Goal: Find contact information: Find contact information

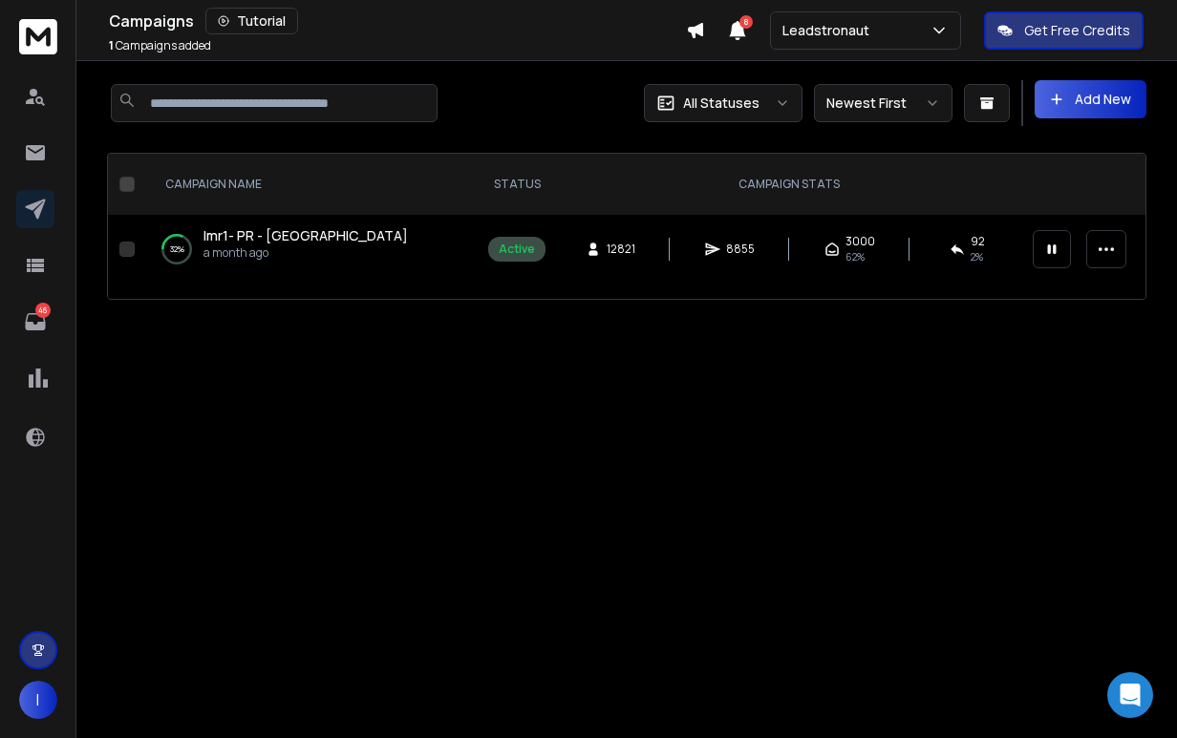
click at [358, 302] on div "Campaigns 1 Campaigns Added All Statuses Newest First Add New CAMPAIGN NAME STA…" at bounding box center [626, 449] width 1039 height 738
click at [669, 306] on div "Campaigns 1 Campaigns Added All Statuses Newest First Add New CAMPAIGN NAME STA…" at bounding box center [626, 449] width 1039 height 738
click at [677, 301] on div "Campaigns 1 Campaigns Added All Statuses Newest First Add New CAMPAIGN NAME STA…" at bounding box center [626, 449] width 1039 height 738
click at [31, 311] on icon at bounding box center [35, 321] width 23 height 23
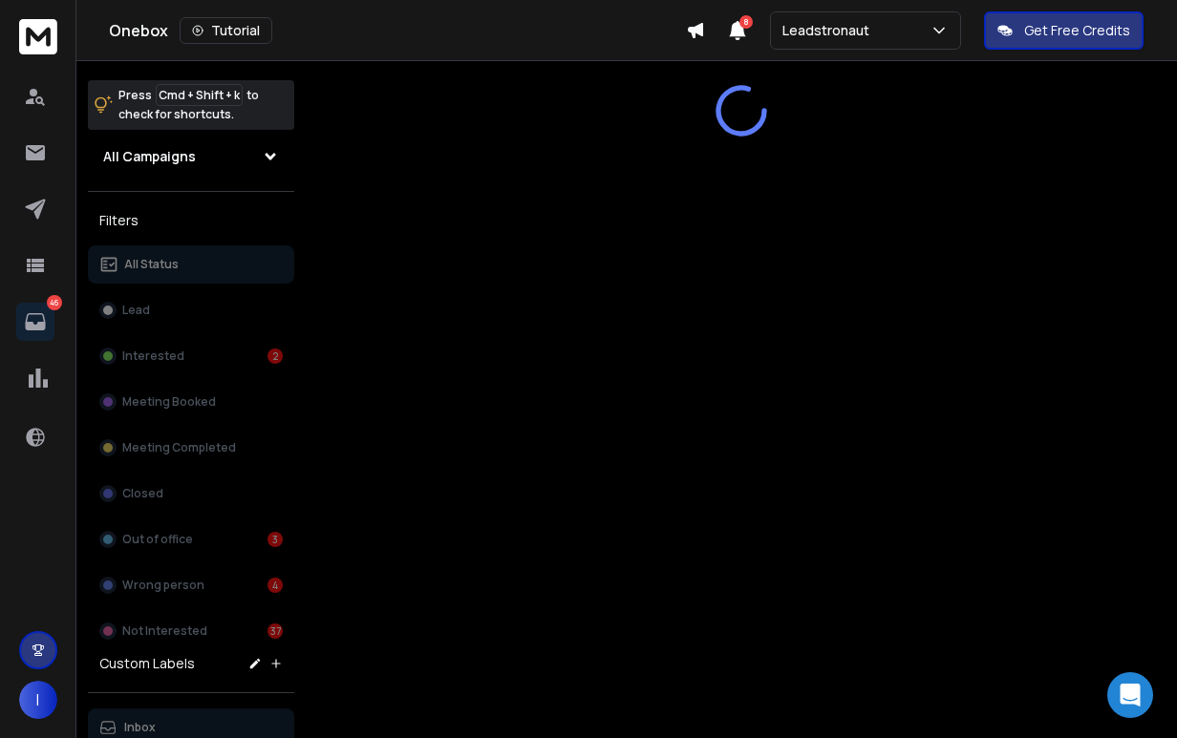
click at [234, 358] on div "All Status Lead Interested 2 Meeting Booked Meeting Completed Closed Out of off…" at bounding box center [191, 447] width 206 height 405
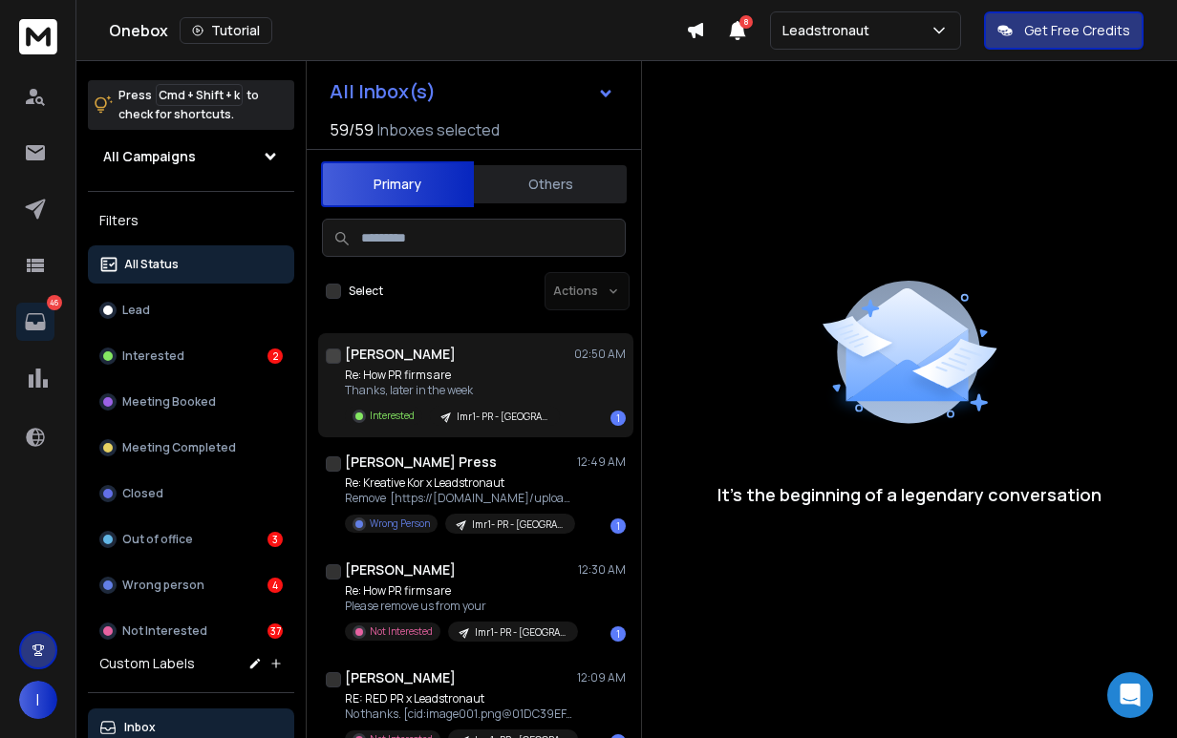
click at [494, 368] on p "Re: How PR firms are" at bounding box center [452, 375] width 215 height 15
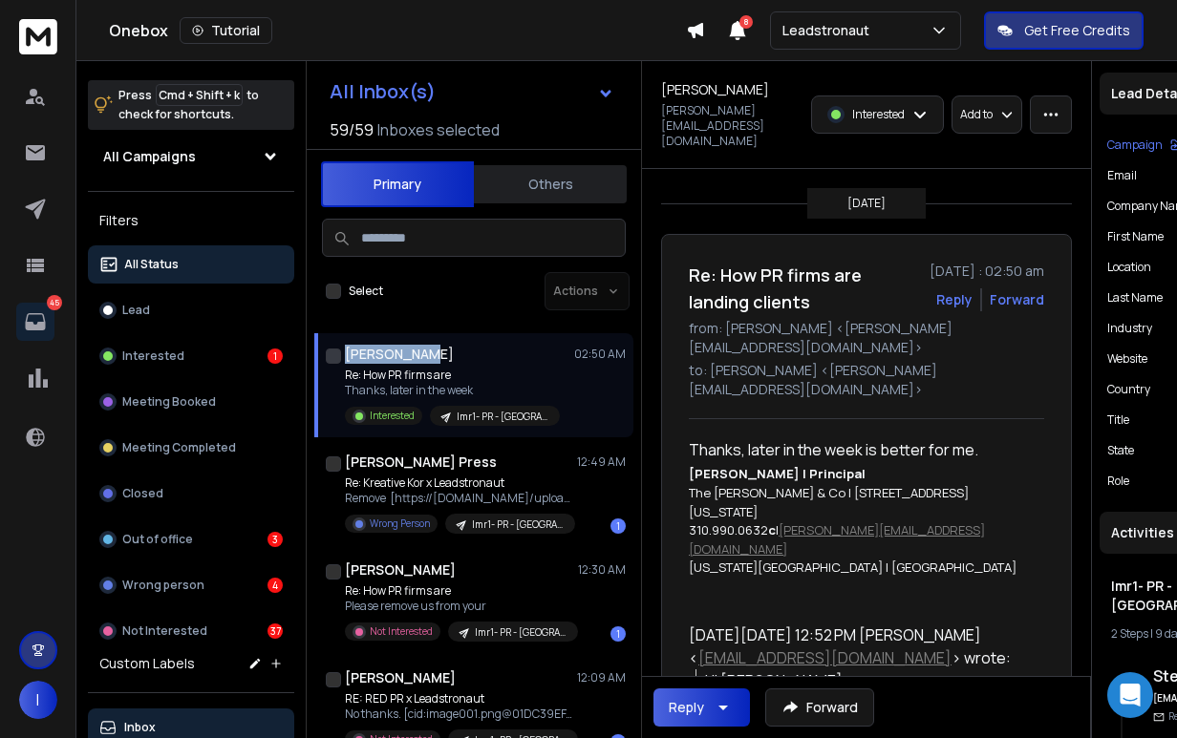
drag, startPoint x: 453, startPoint y: 362, endPoint x: 347, endPoint y: 354, distance: 106.3
click at [346, 354] on div "[PERSON_NAME] 02:50 AM" at bounding box center [485, 354] width 281 height 19
copy h1 "[PERSON_NAME]"
drag, startPoint x: 868, startPoint y: 295, endPoint x: 994, endPoint y: 299, distance: 126.1
click at [994, 319] on p "from: [PERSON_NAME] <[PERSON_NAME][EMAIL_ADDRESS][DOMAIN_NAME]>" at bounding box center [866, 338] width 355 height 38
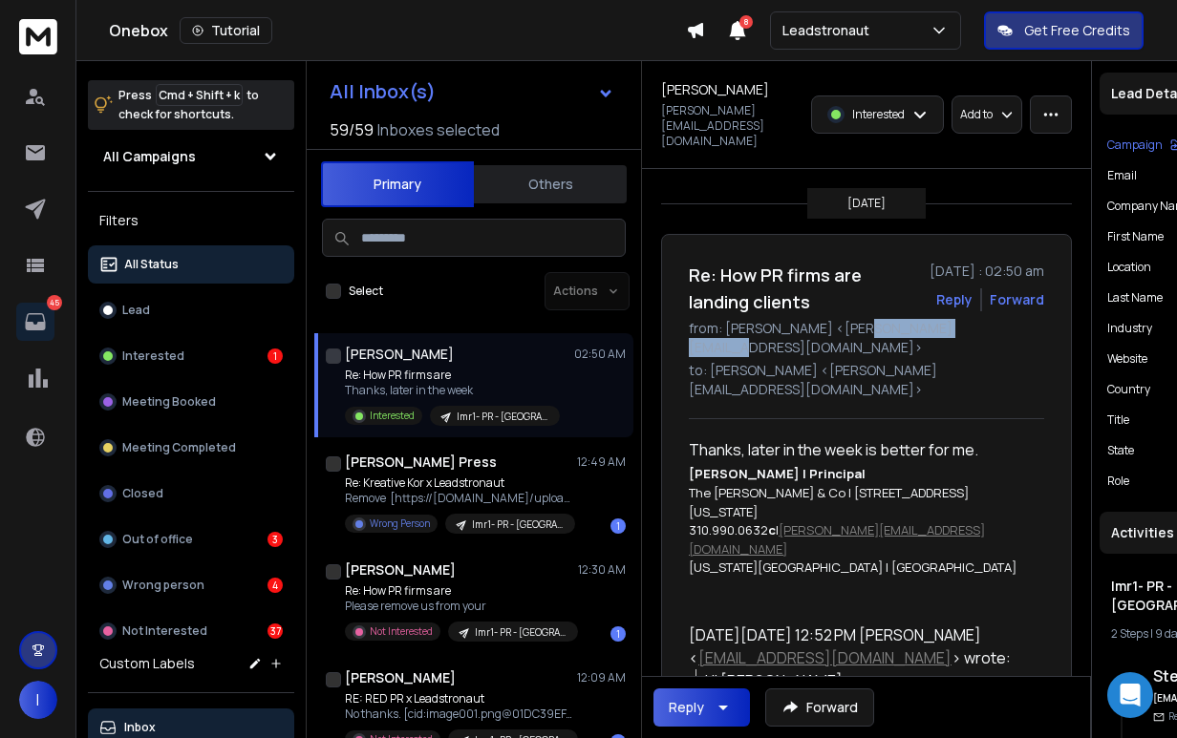
copy p "[DOMAIN_NAME]"
